Goal: Information Seeking & Learning: Learn about a topic

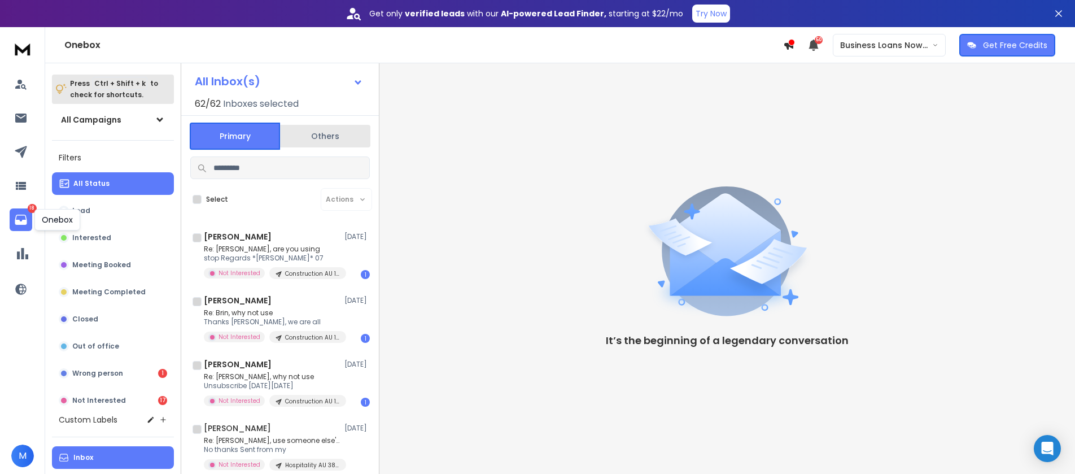
click at [233, 167] on input at bounding box center [280, 167] width 180 height 23
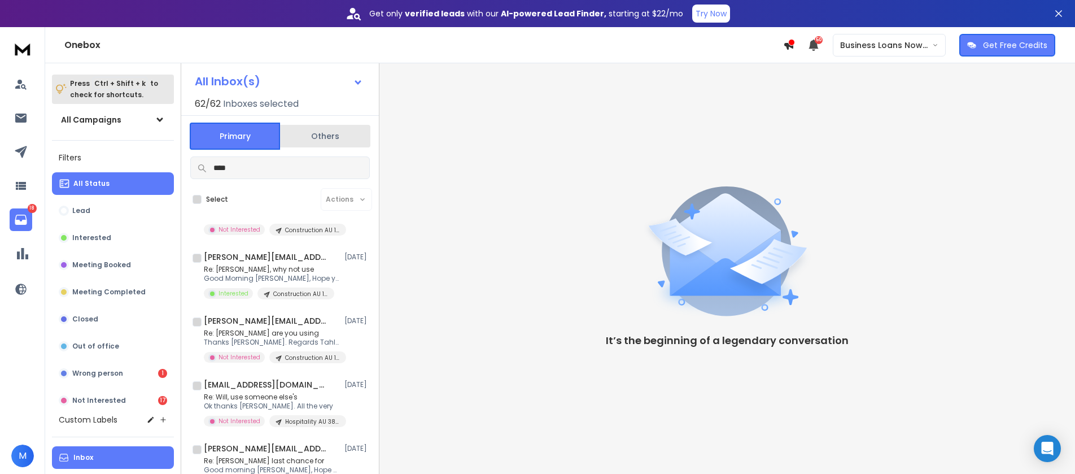
scroll to position [452, 0]
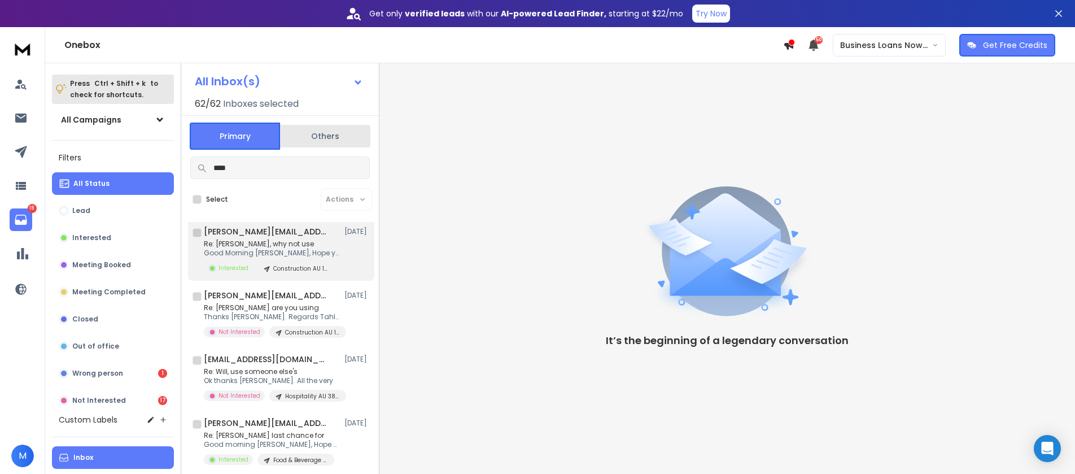
type input "****"
click at [268, 264] on div "Construction AU 1685 List 2 Appraisal CTA" at bounding box center [295, 268] width 77 height 12
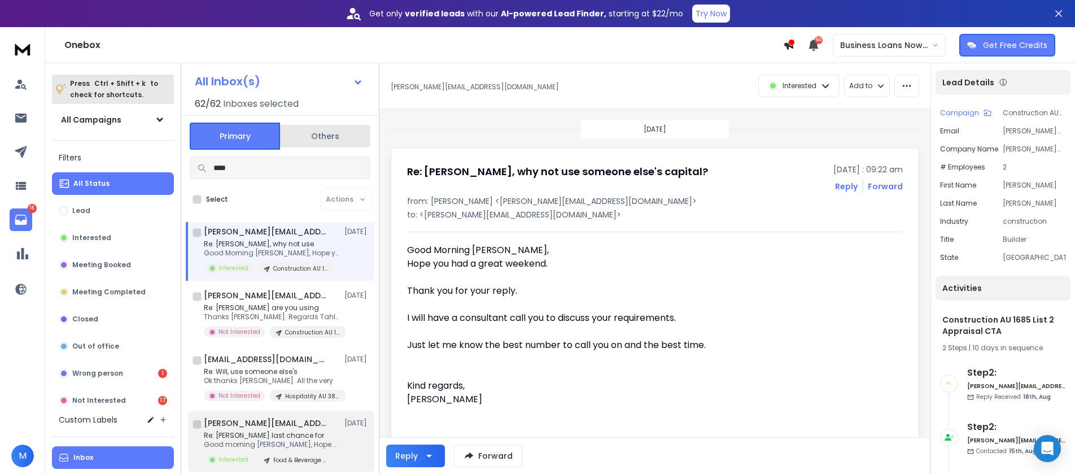
click at [252, 428] on h1 "[PERSON_NAME][EMAIL_ADDRESS][DOMAIN_NAME]" at bounding box center [266, 422] width 124 height 11
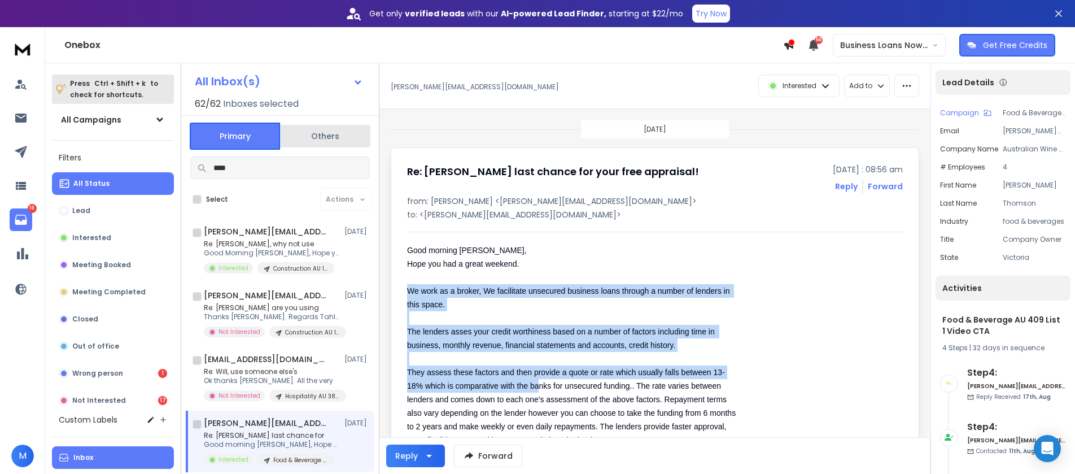
drag, startPoint x: 406, startPoint y: 289, endPoint x: 538, endPoint y: 406, distance: 175.9
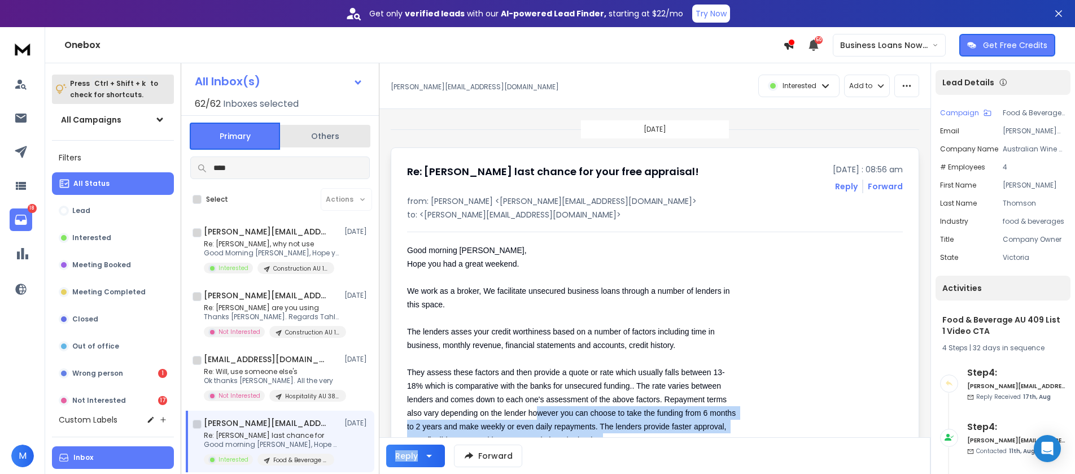
drag, startPoint x: 535, startPoint y: 416, endPoint x: 529, endPoint y: 434, distance: 19.1
click at [532, 445] on div "dale@australianwineandfood.com.au Interested Add to Interested Add to Yesterday…" at bounding box center [654, 300] width 551 height 474
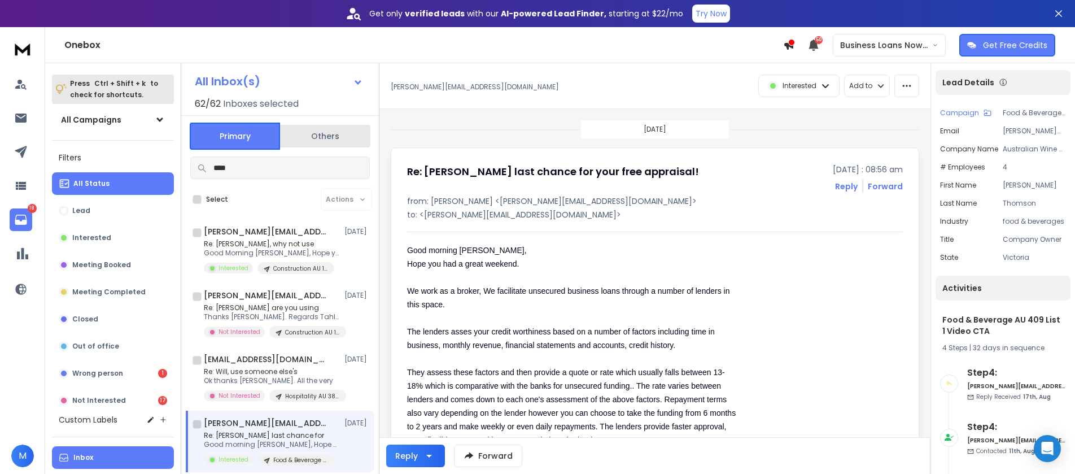
click at [439, 326] on div "The lenders asses your credit worthiness based on a number of factors including…" at bounding box center [572, 338] width 330 height 27
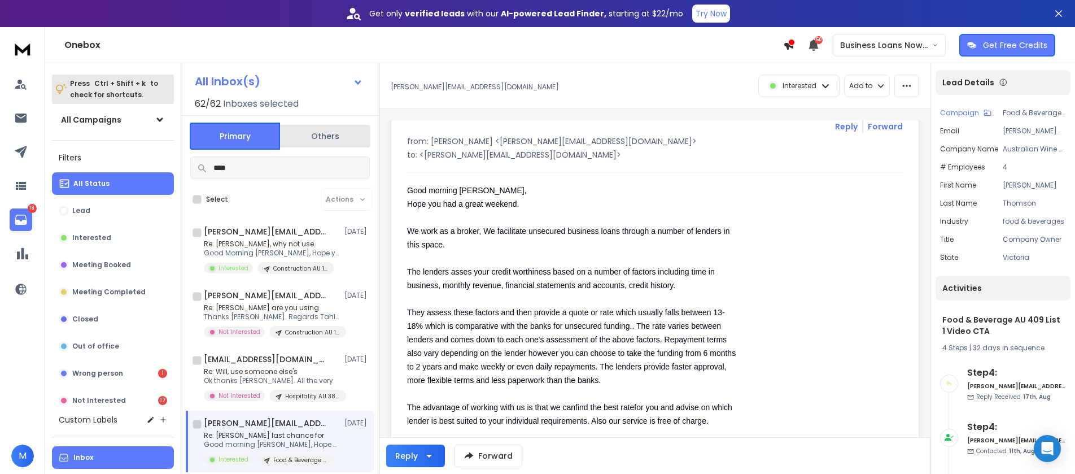
scroll to position [113, 0]
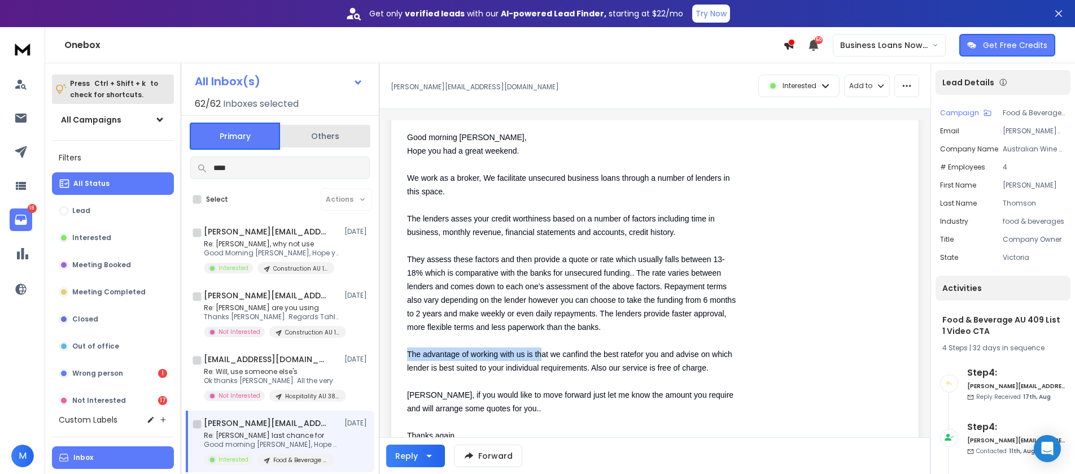
drag, startPoint x: 408, startPoint y: 351, endPoint x: 542, endPoint y: 351, distance: 134.9
click at [542, 351] on span "The advantage of working with us is that we can find the best rate for you and …" at bounding box center [570, 360] width 327 height 23
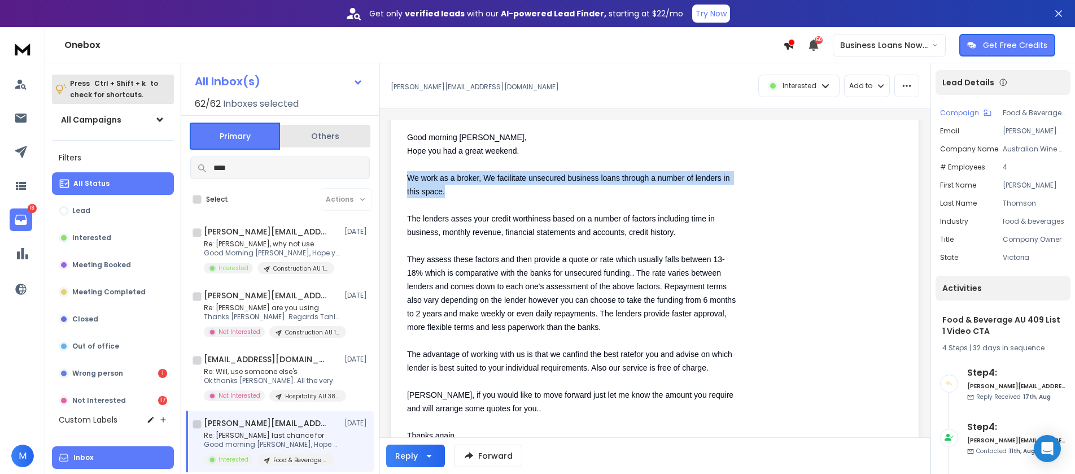
drag, startPoint x: 458, startPoint y: 191, endPoint x: 407, endPoint y: 178, distance: 52.3
click at [407, 178] on div "We work as a broker, We facilitate unsecured business loans through a number of…" at bounding box center [572, 184] width 330 height 27
copy span "We work as a broker, We facilitate unsecured business loans through a number of…"
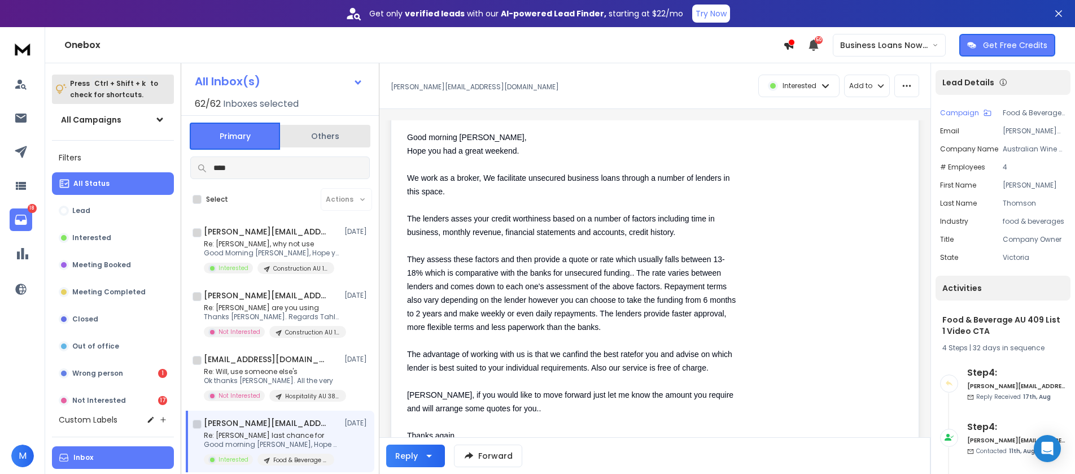
click at [5, 445] on div "18 M" at bounding box center [22, 252] width 45 height 451
drag, startPoint x: 741, startPoint y: 366, endPoint x: 406, endPoint y: 350, distance: 335.1
copy span "The advantage of working with us is that we can find the best rate for you and …"
click at [2, 450] on div "18 M" at bounding box center [22, 252] width 45 height 451
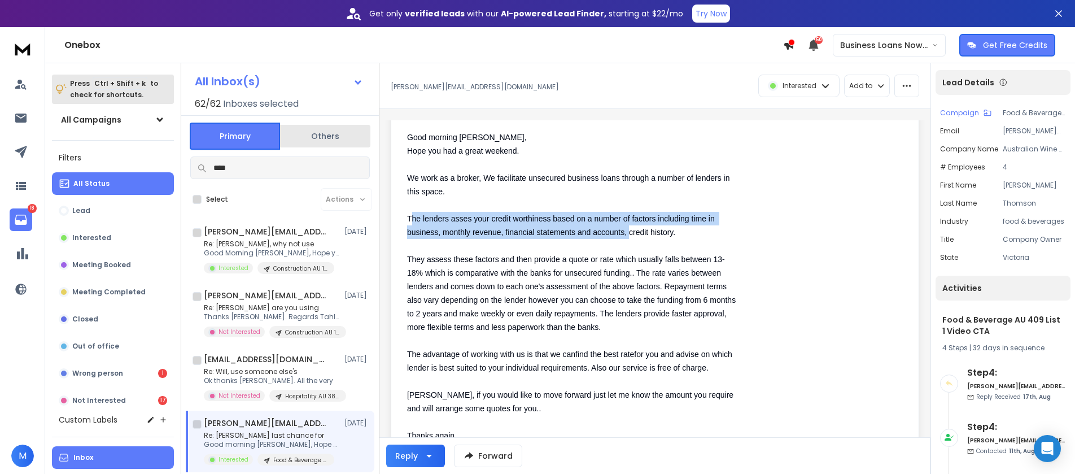
drag, startPoint x: 413, startPoint y: 218, endPoint x: 630, endPoint y: 229, distance: 217.1
click at [630, 229] on span "The lenders asses your credit worthiness based on a number of factors including…" at bounding box center [562, 225] width 310 height 23
click at [616, 229] on span "The lenders asses your credit worthiness based on a number of factors including…" at bounding box center [562, 225] width 310 height 23
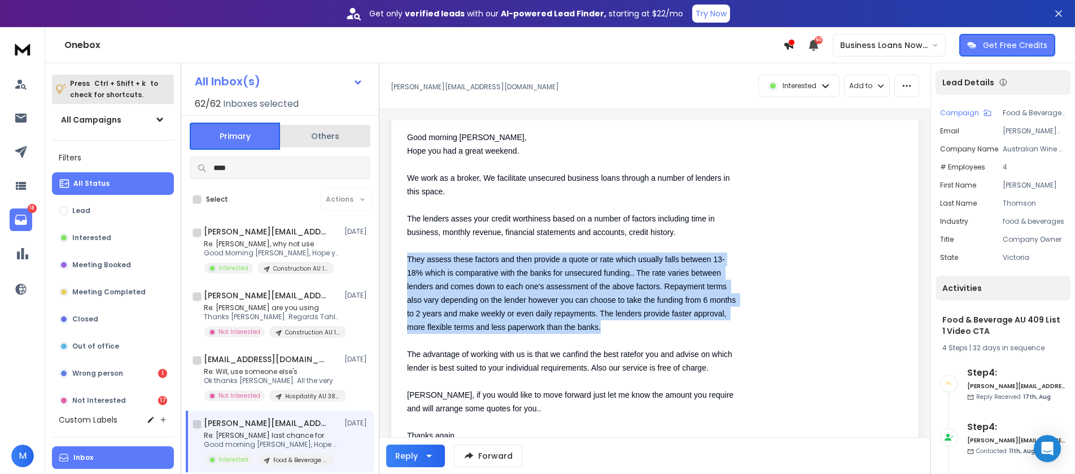
drag, startPoint x: 616, startPoint y: 326, endPoint x: 402, endPoint y: 262, distance: 223.2
copy span "They assess these factors and then provide a quote or rate which usually falls …"
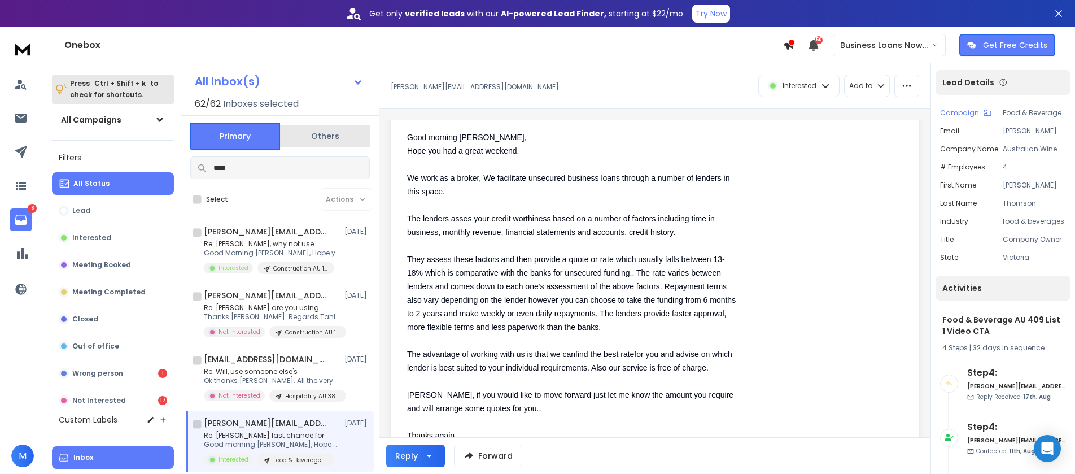
click at [5, 446] on div "18 M" at bounding box center [22, 252] width 45 height 451
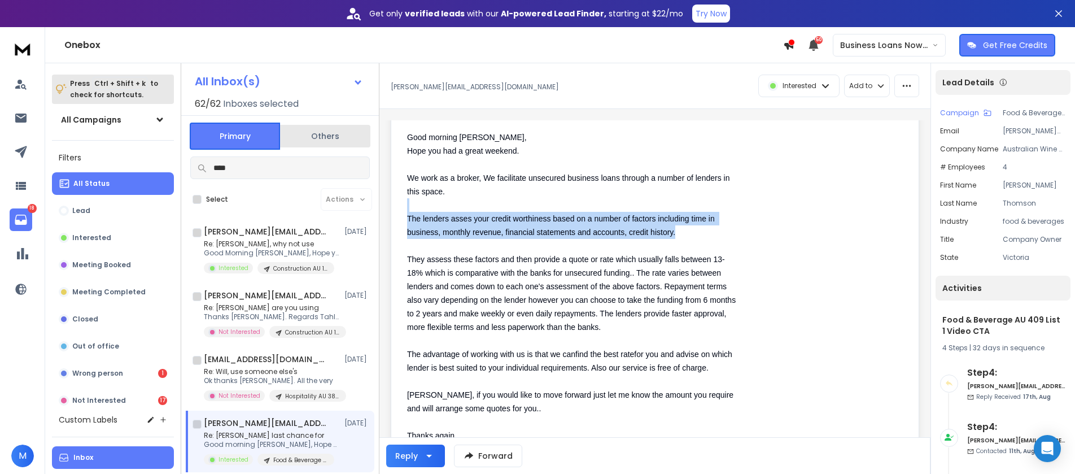
drag, startPoint x: 689, startPoint y: 232, endPoint x: 405, endPoint y: 211, distance: 284.7
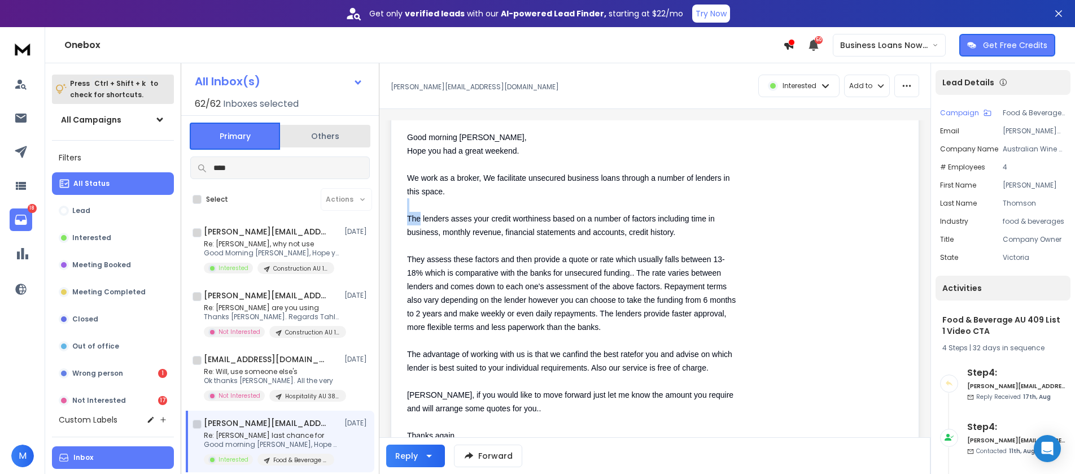
drag, startPoint x: 405, startPoint y: 211, endPoint x: 405, endPoint y: 219, distance: 7.9
drag, startPoint x: 417, startPoint y: 221, endPoint x: 570, endPoint y: 228, distance: 153.1
click at [418, 221] on span "The lenders asses your credit worthiness based on a number of factors including…" at bounding box center [562, 225] width 310 height 23
click at [706, 234] on div "The lenders asses your credit worthiness based on a number of factors including…" at bounding box center [572, 225] width 330 height 27
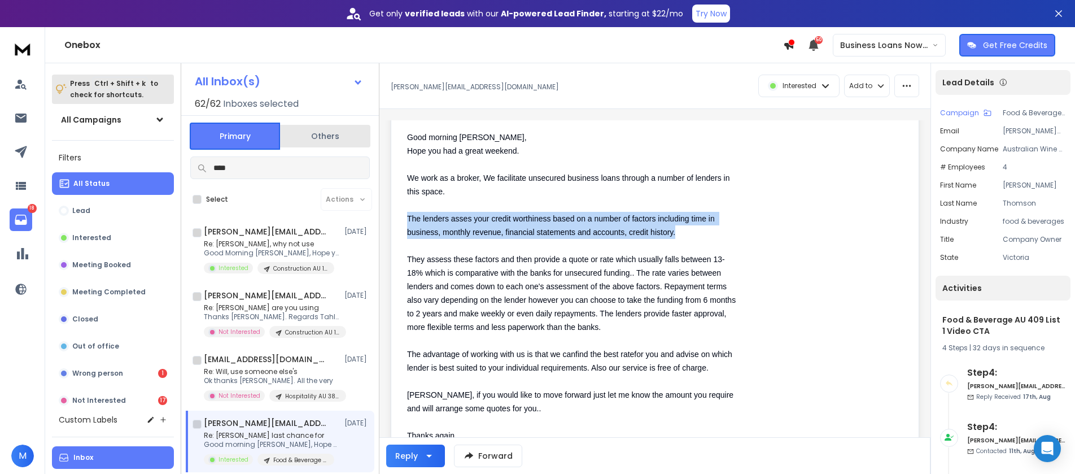
drag, startPoint x: 702, startPoint y: 231, endPoint x: 400, endPoint y: 221, distance: 302.2
copy span "The lenders asses your credit worthiness based on a number of factors including…"
click at [2, 462] on div "18 M" at bounding box center [22, 252] width 45 height 451
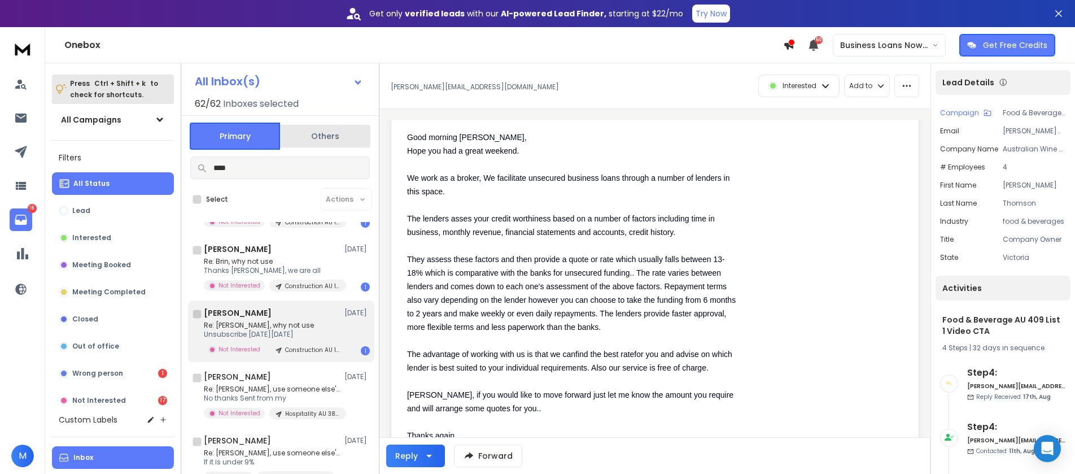
scroll to position [0, 0]
